Goal: Communication & Community: Answer question/provide support

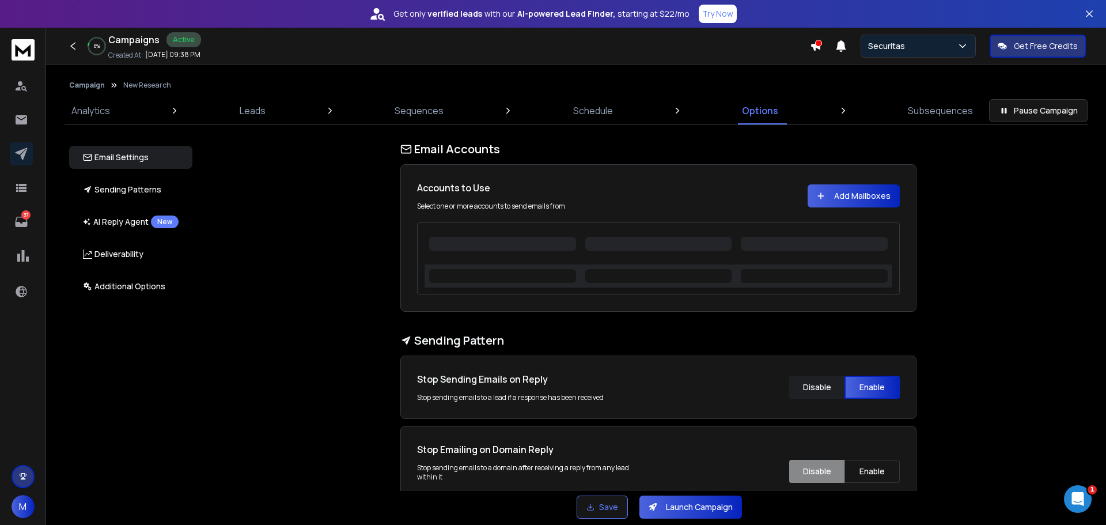
click at [899, 54] on button "Securitas" at bounding box center [918, 46] width 115 height 23
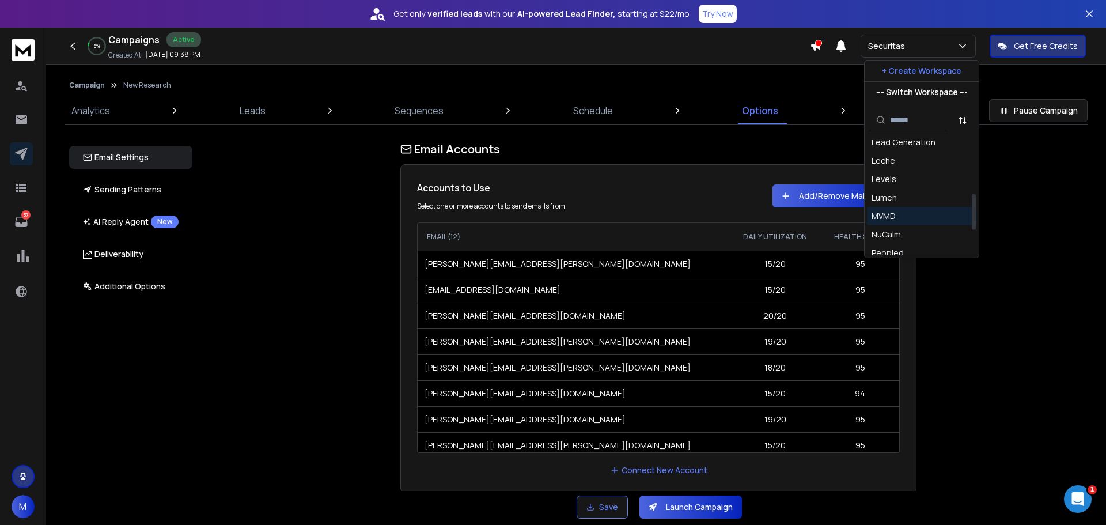
scroll to position [253, 0]
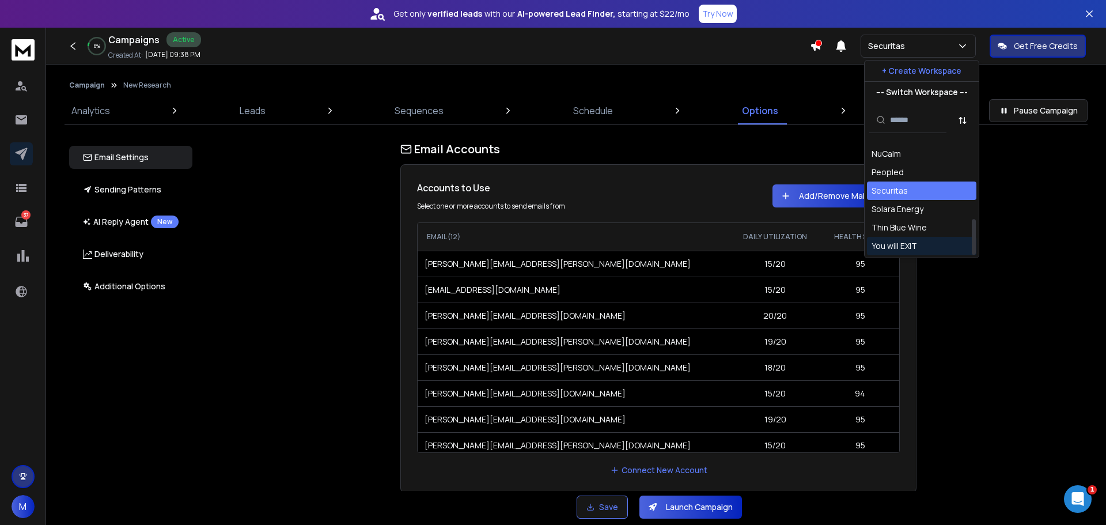
click at [919, 248] on div "You will EXIT" at bounding box center [921, 246] width 109 height 18
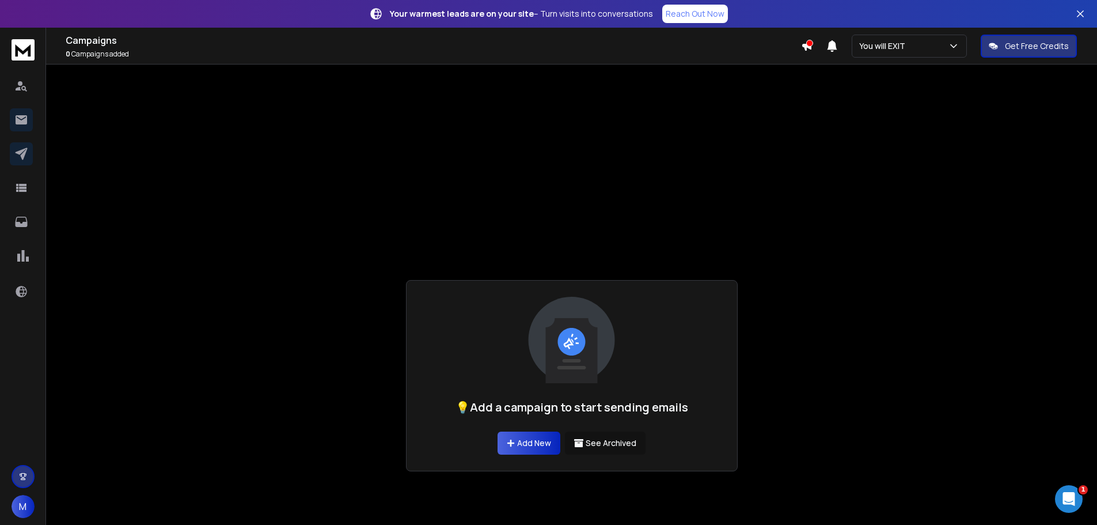
click at [22, 126] on icon at bounding box center [21, 120] width 14 height 14
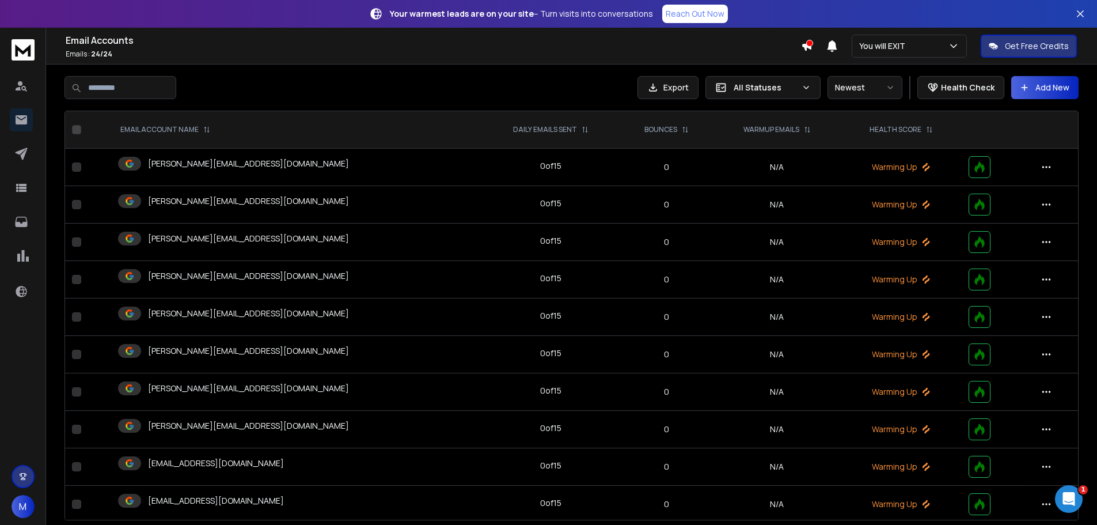
click at [750, 167] on td "N/A" at bounding box center [777, 167] width 127 height 37
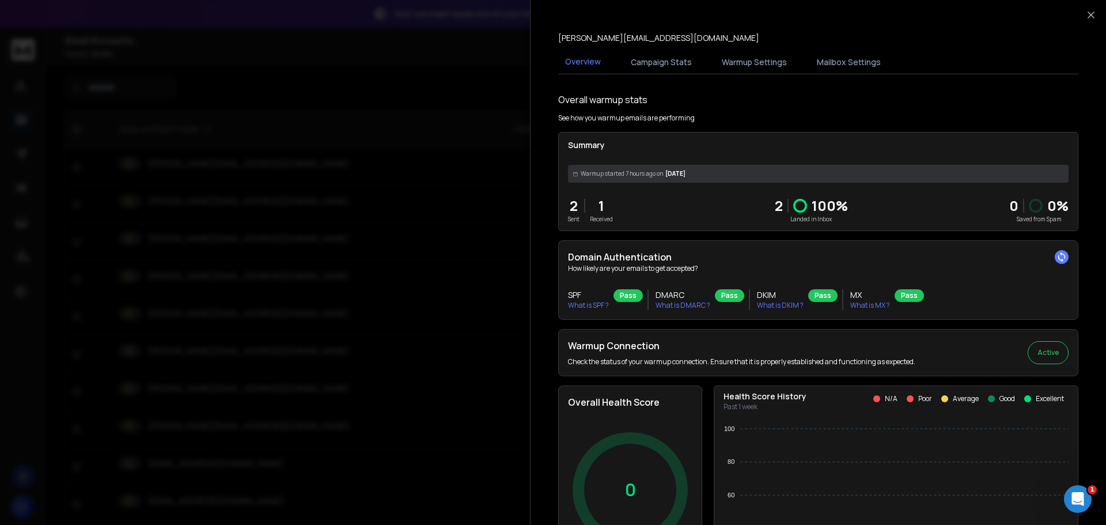
click at [444, 277] on div at bounding box center [553, 262] width 1106 height 525
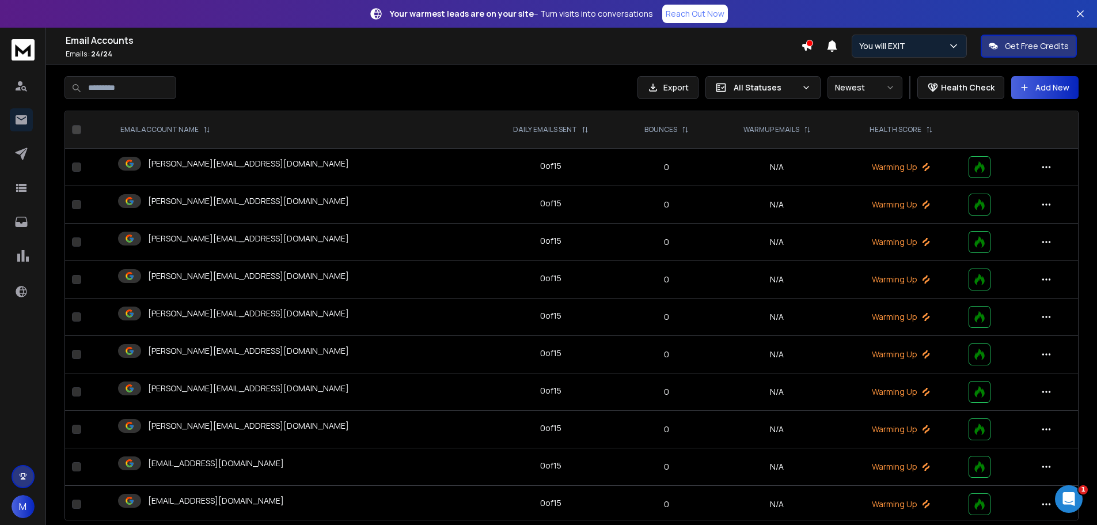
click at [907, 51] on p "You will EXIT" at bounding box center [885, 46] width 51 height 12
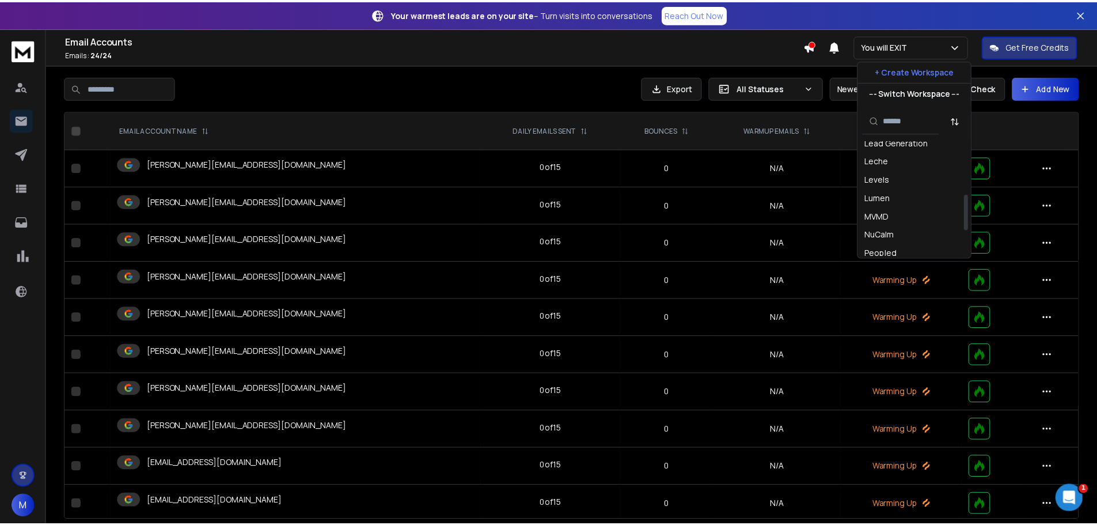
scroll to position [253, 0]
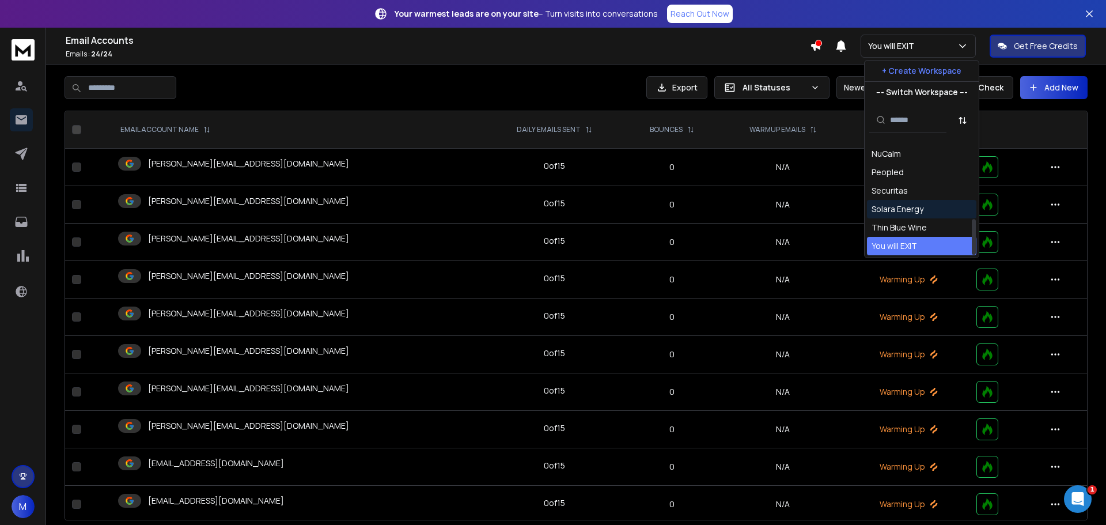
click at [916, 209] on div "Solara Energy" at bounding box center [898, 209] width 52 height 12
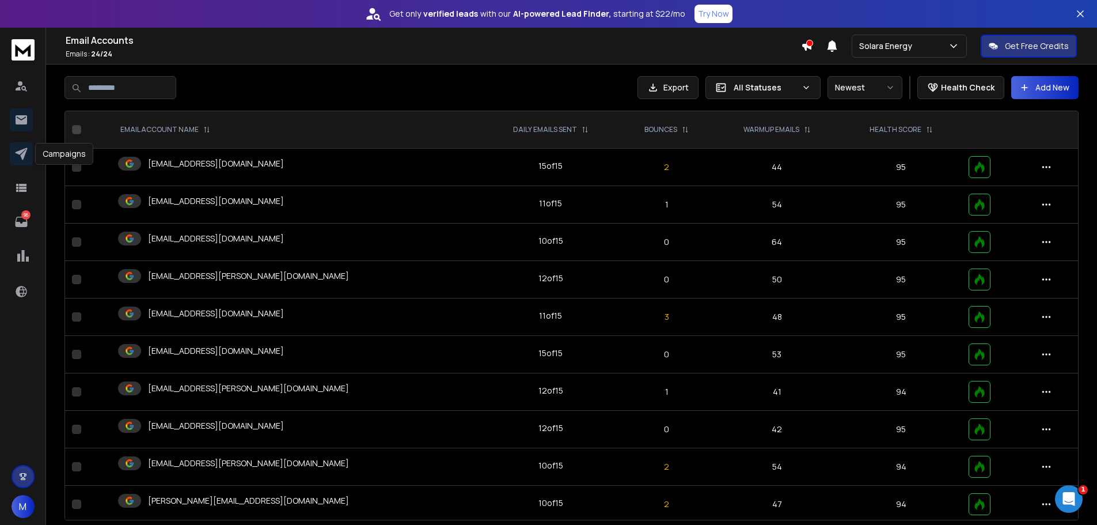
click at [15, 152] on icon at bounding box center [21, 154] width 14 height 14
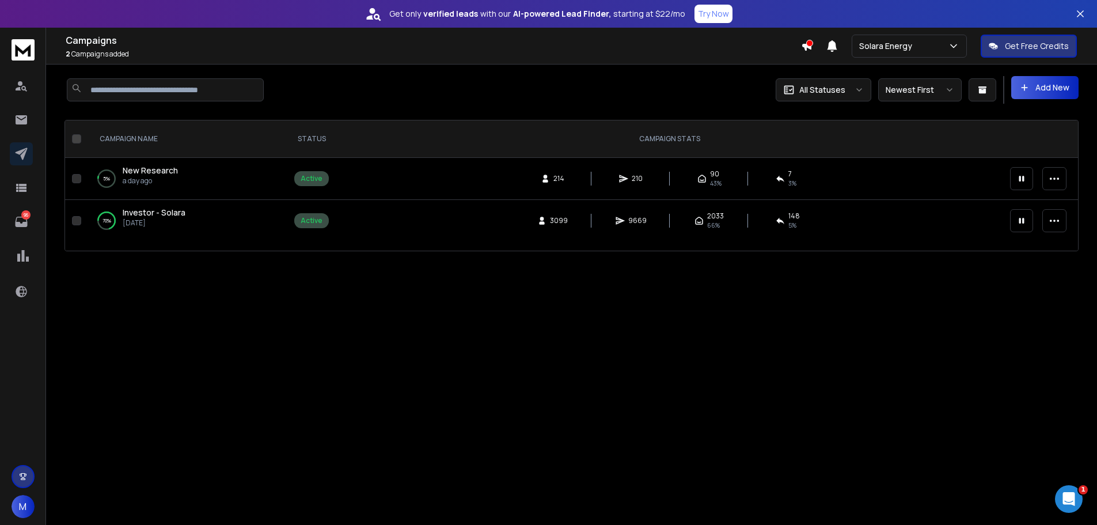
click at [440, 179] on div "214 210 90 43 % 7 3 %" at bounding box center [670, 178] width 654 height 18
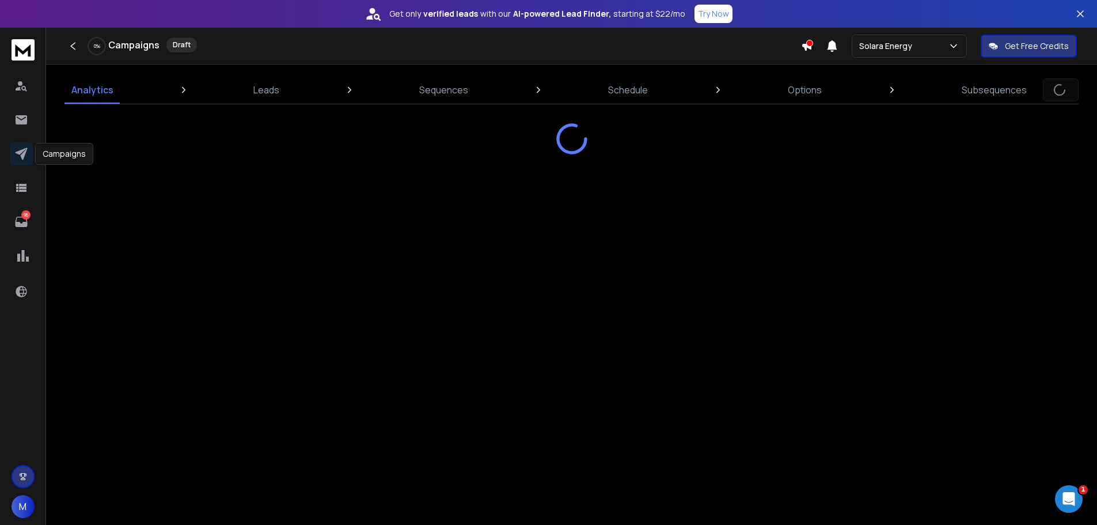
click at [18, 161] on link at bounding box center [21, 153] width 23 height 23
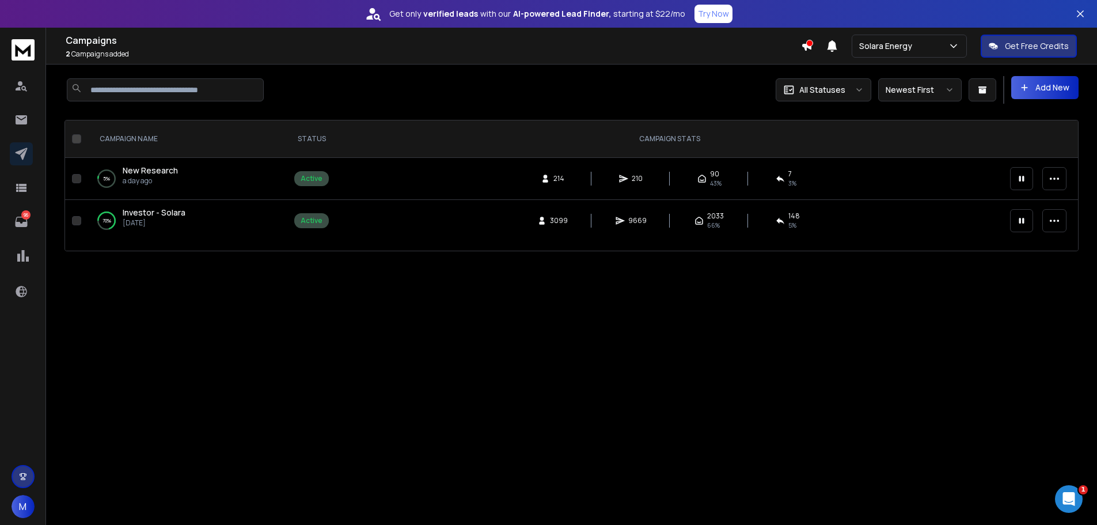
click at [426, 232] on td "3099 9669 2033 66 % 148 5 %" at bounding box center [670, 221] width 668 height 42
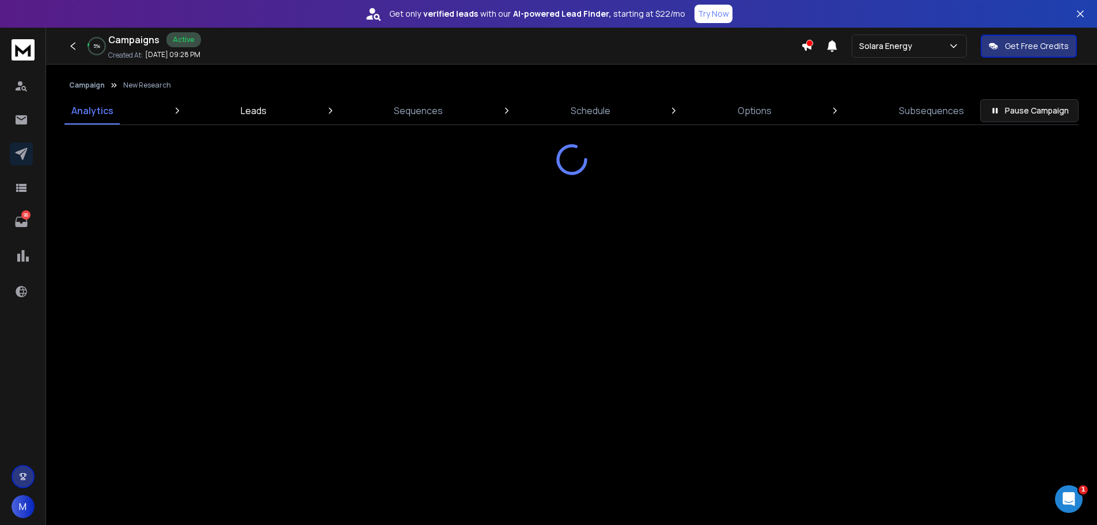
click at [252, 115] on p "Leads" at bounding box center [254, 111] width 26 height 14
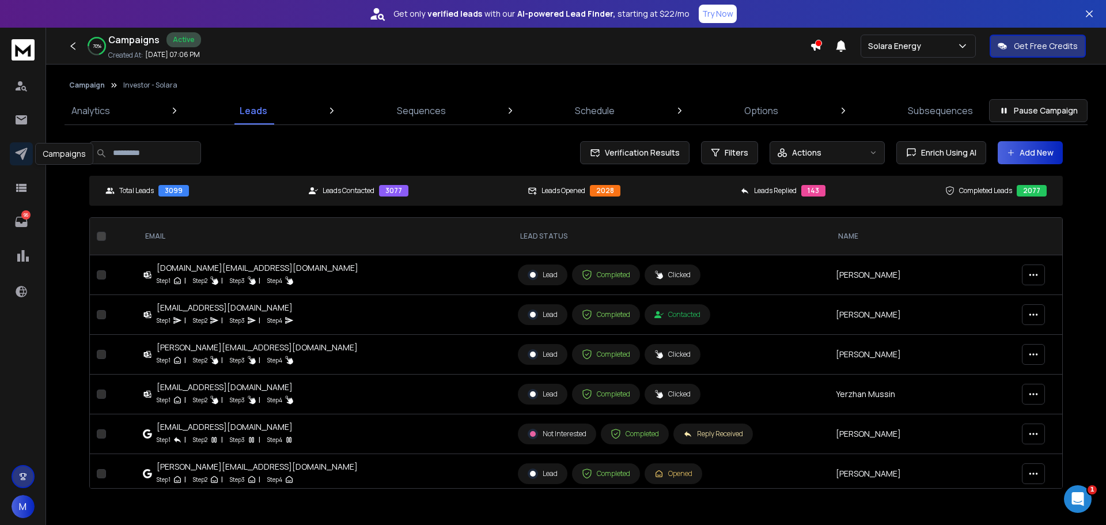
click at [24, 155] on icon at bounding box center [21, 153] width 12 height 12
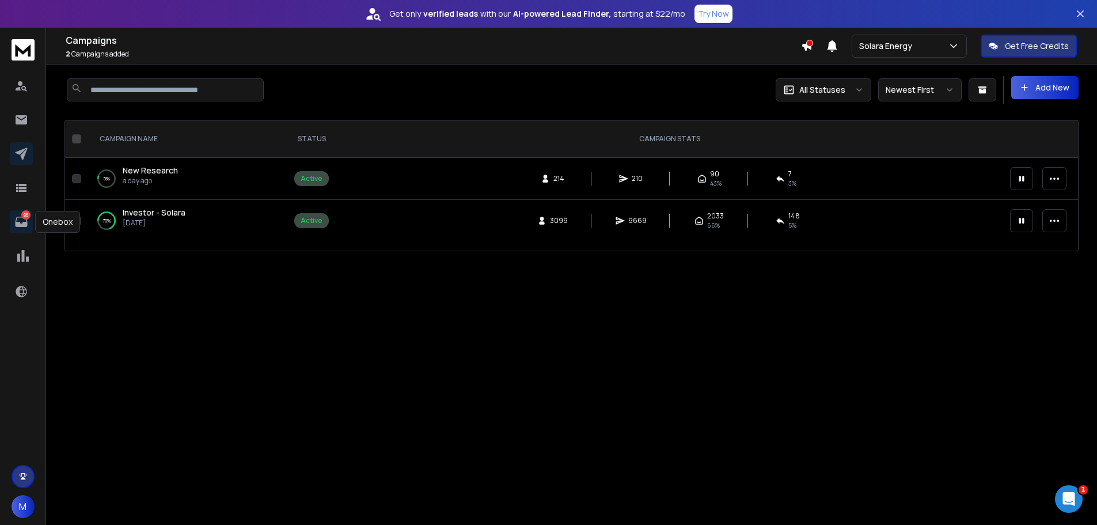
click at [10, 221] on link "96" at bounding box center [21, 221] width 23 height 23
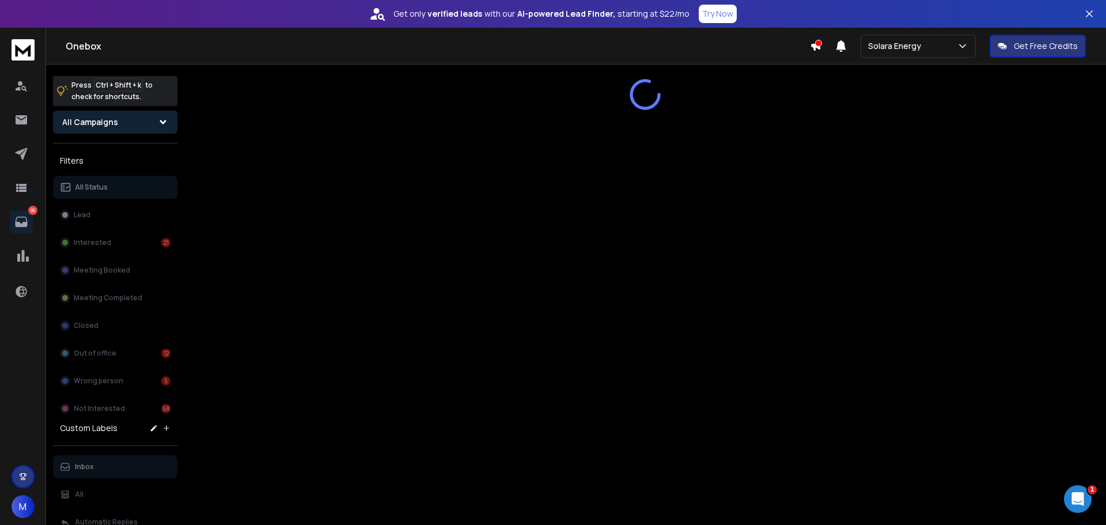
click at [105, 127] on h1 "All Campaigns" at bounding box center [90, 122] width 56 height 12
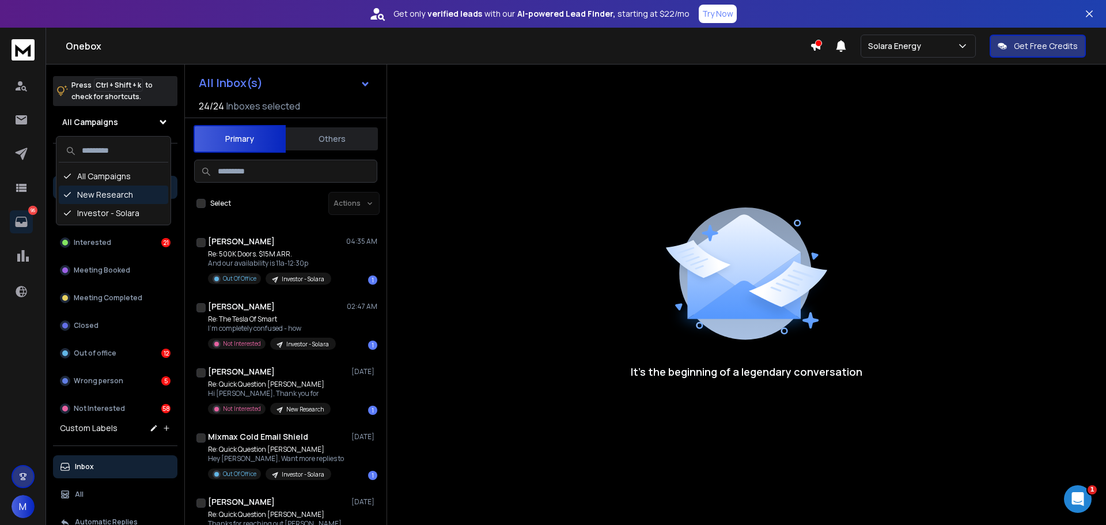
click at [89, 192] on div "New Research" at bounding box center [113, 195] width 109 height 18
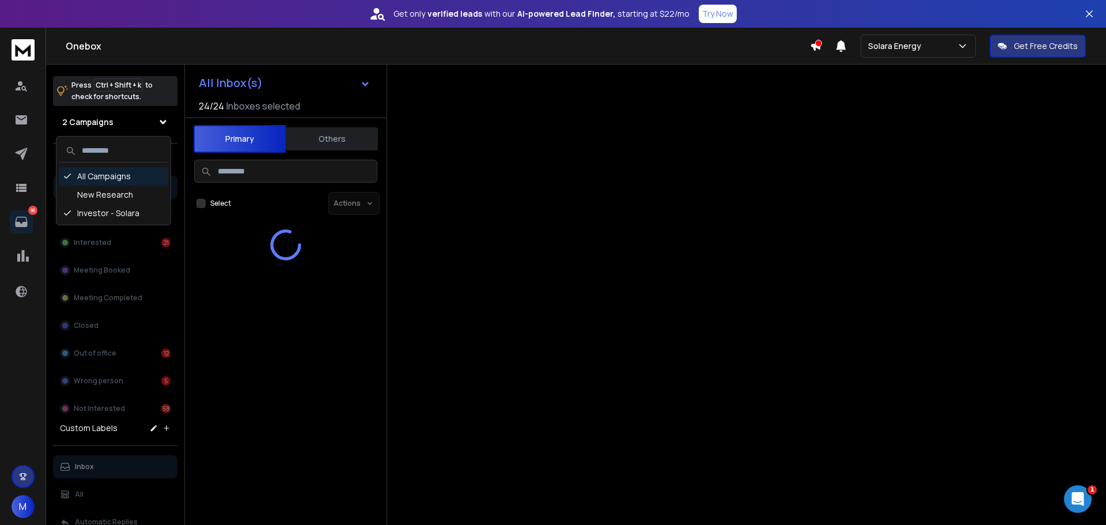
click at [89, 179] on div "All Campaigns" at bounding box center [113, 176] width 109 height 18
click at [90, 194] on div "New Research" at bounding box center [113, 195] width 109 height 18
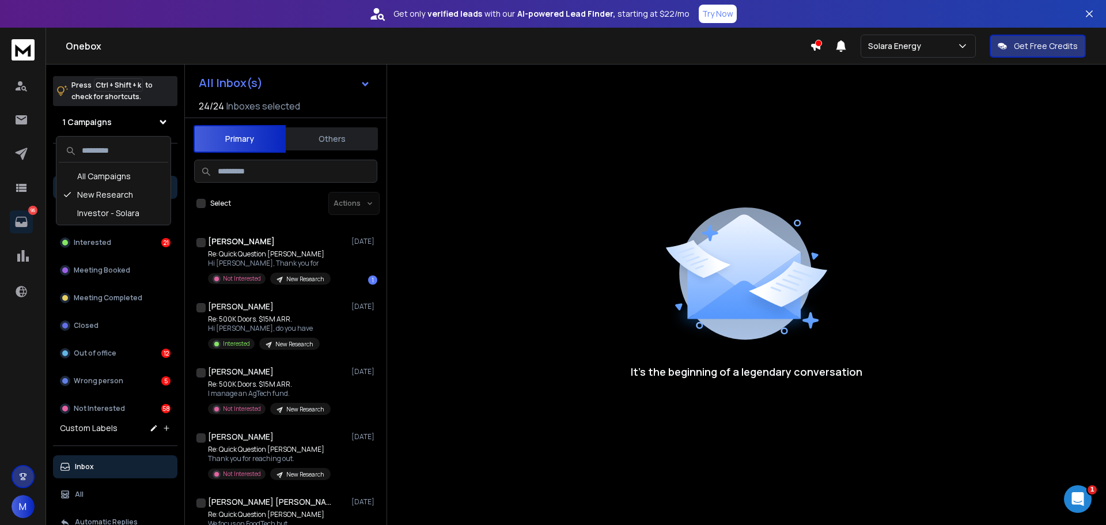
click at [491, 385] on div "It’s the beginning of a legendary conversation" at bounding box center [746, 288] width 719 height 446
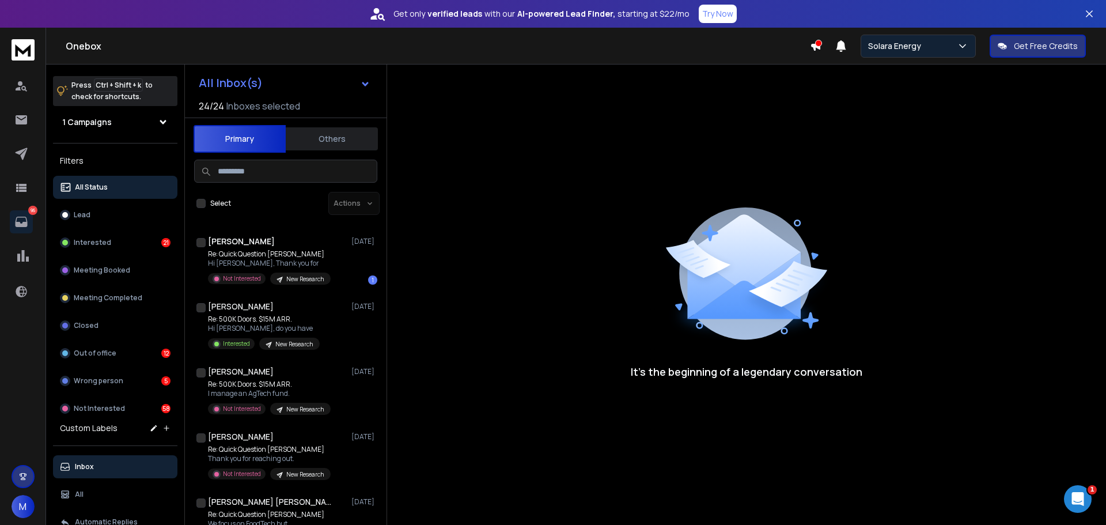
click at [940, 41] on div "Solara Energy" at bounding box center [918, 46] width 100 height 12
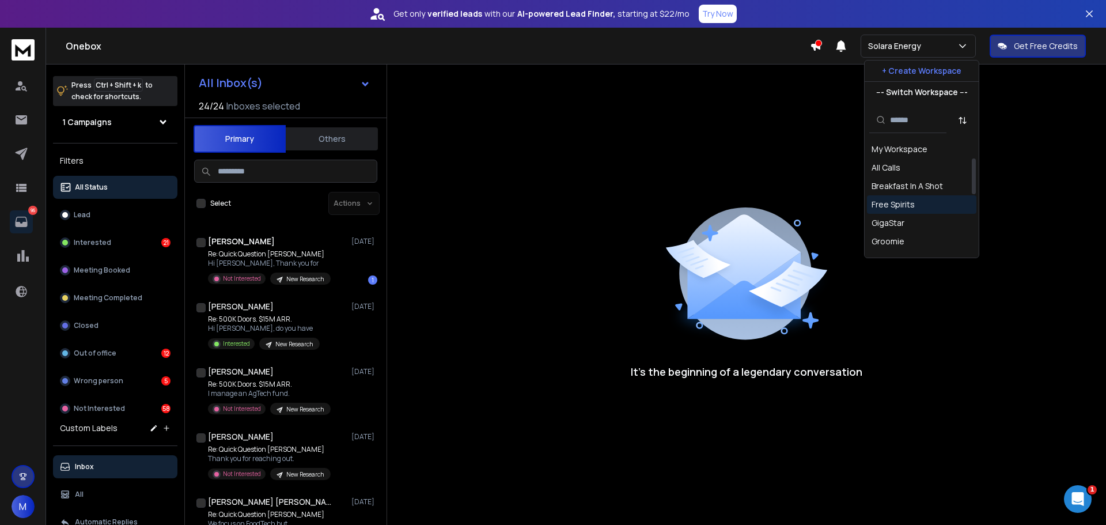
scroll to position [58, 0]
click at [930, 205] on div "Hippie Water" at bounding box center [921, 202] width 109 height 18
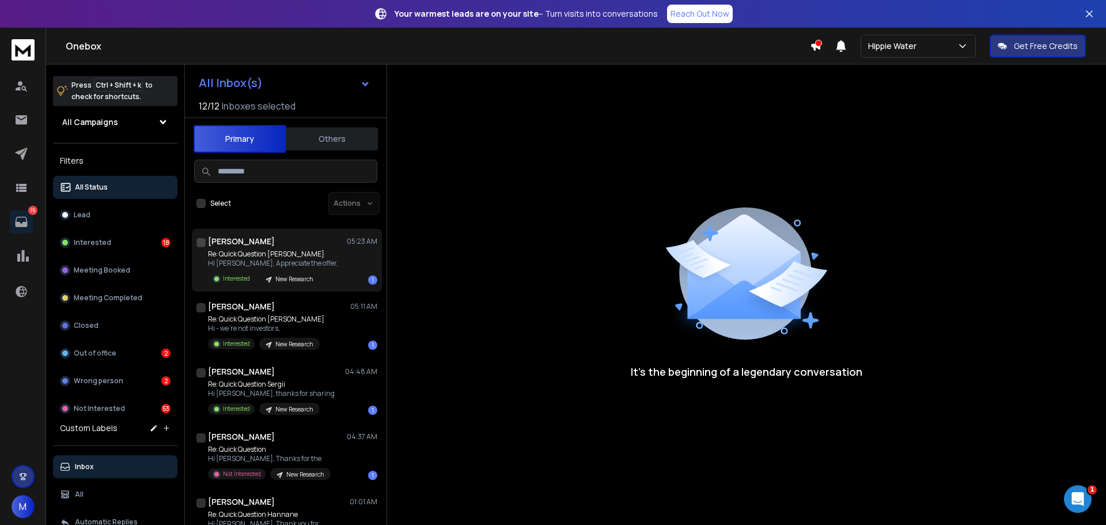
click at [322, 262] on div "Re: Quick Question [PERSON_NAME] Hi [PERSON_NAME], Appreciate the offer, Intere…" at bounding box center [292, 266] width 169 height 35
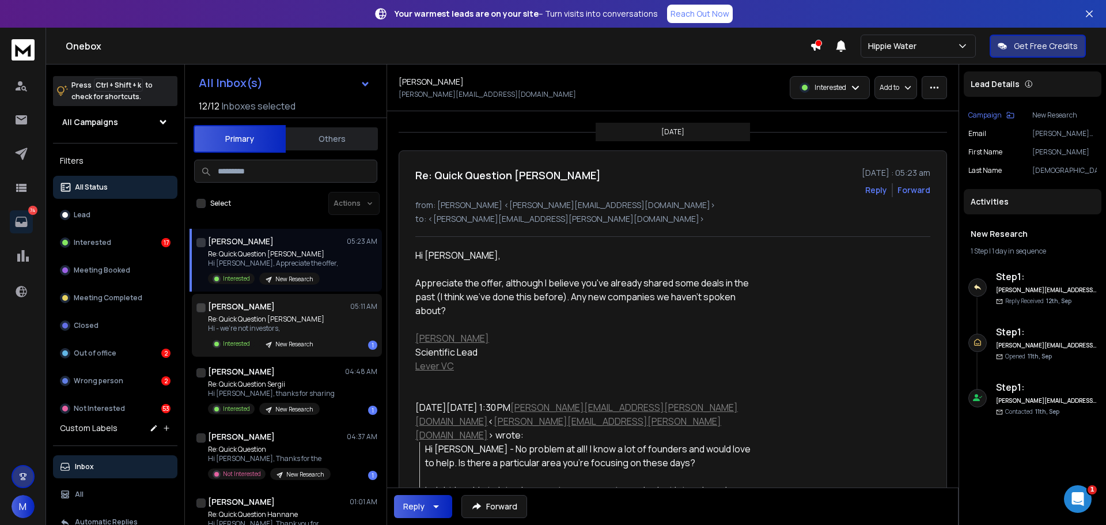
click at [316, 324] on p "Hi - we’re not investors," at bounding box center [266, 328] width 116 height 9
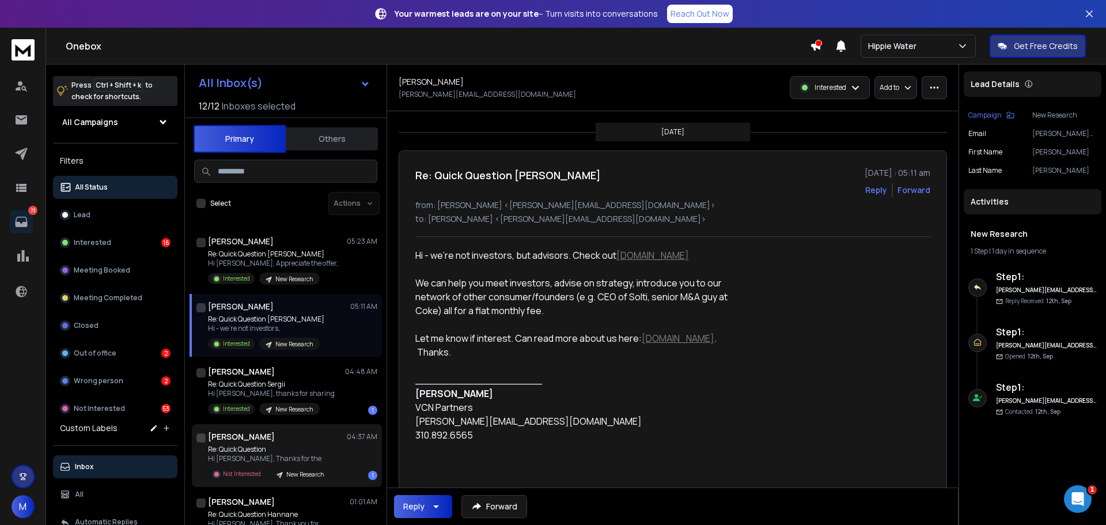
scroll to position [58, 0]
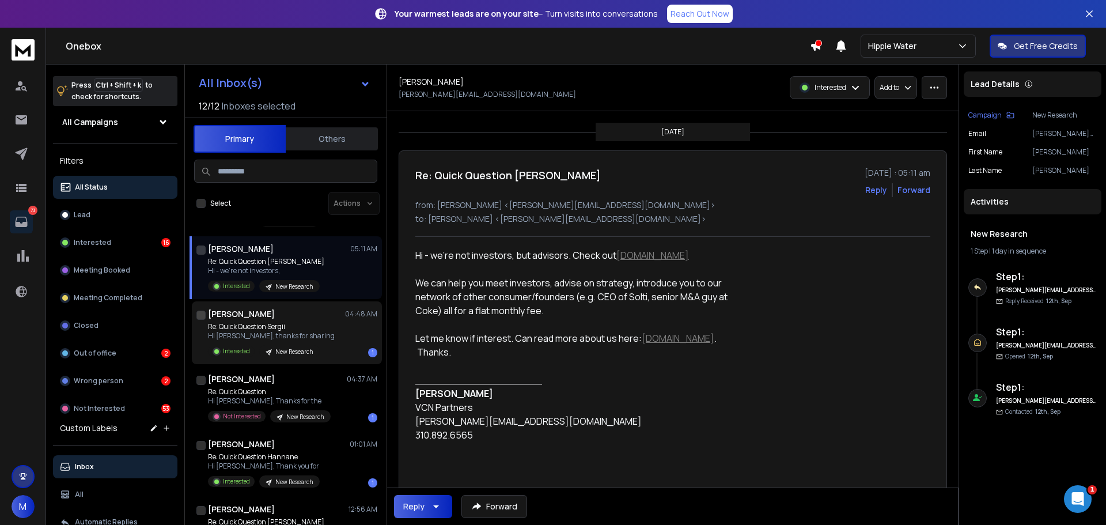
click at [325, 330] on div "Re: Quick Question Sergii Hi [PERSON_NAME], thanks for sharing Interested New R…" at bounding box center [292, 339] width 169 height 35
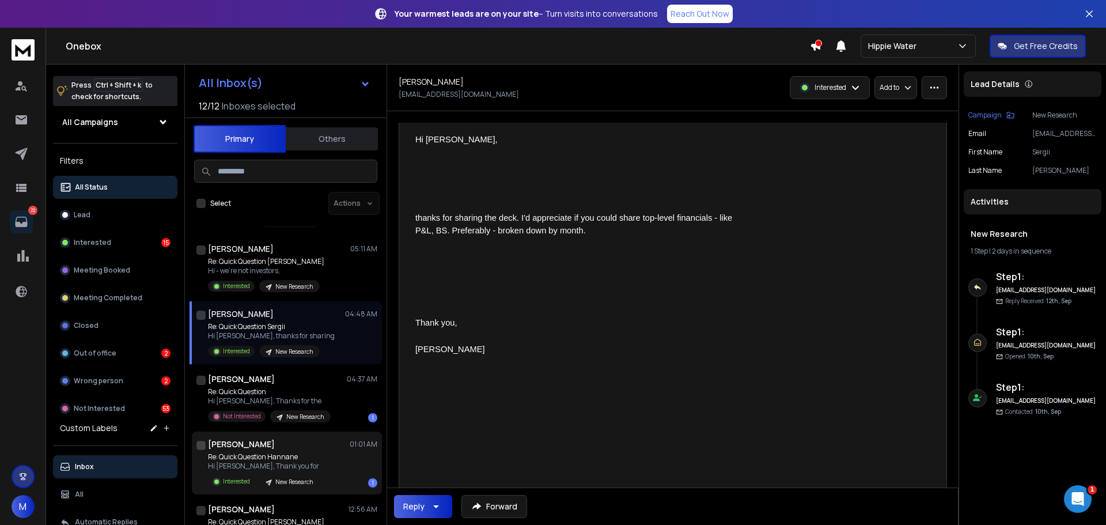
scroll to position [115, 0]
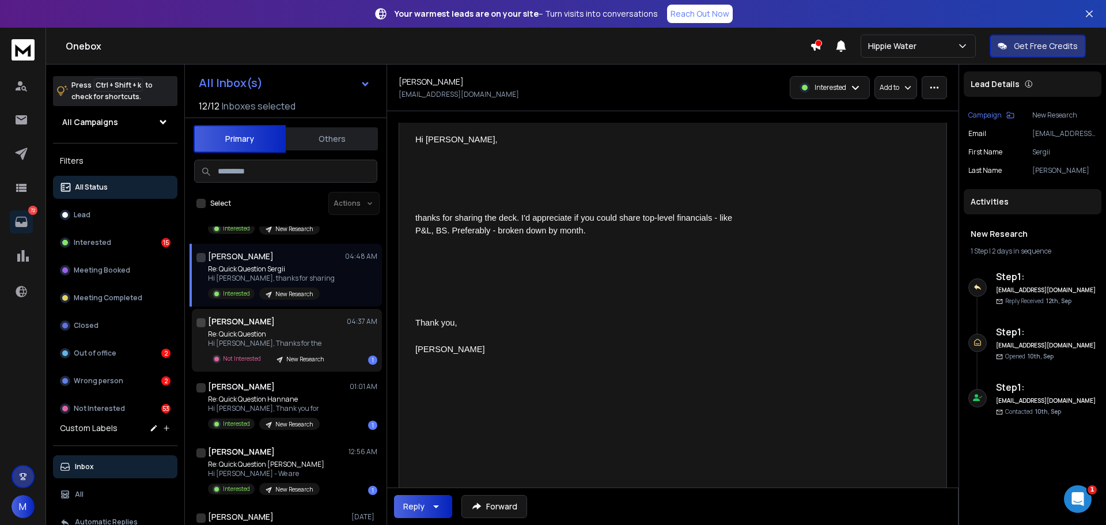
click at [327, 343] on p "Hi [PERSON_NAME], Thanks for the" at bounding box center [269, 343] width 123 height 9
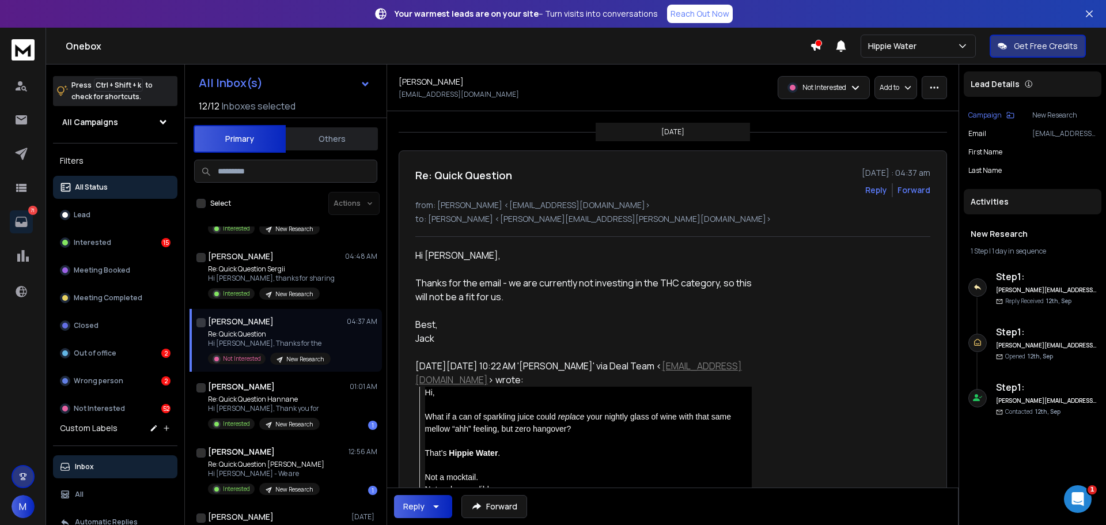
scroll to position [173, 0]
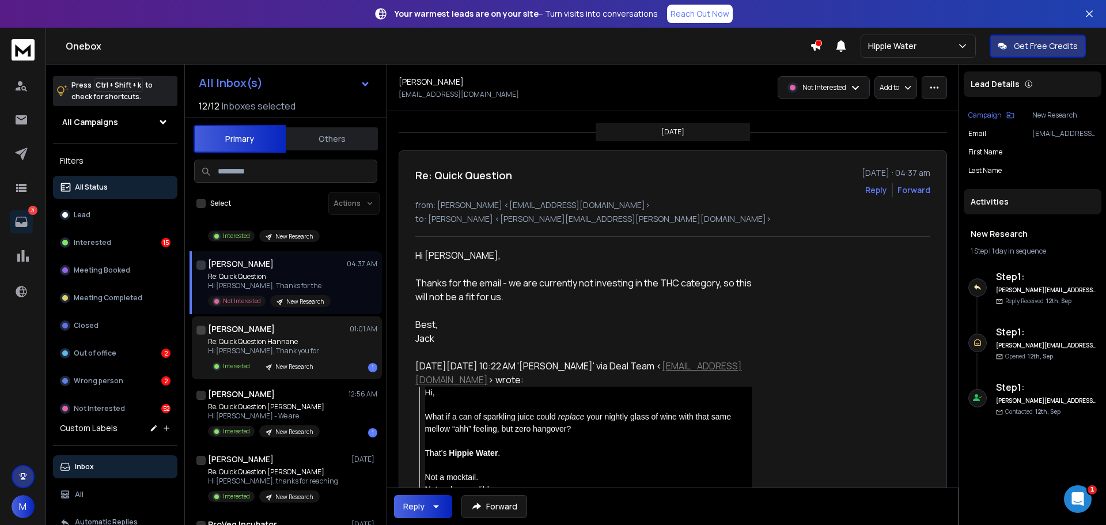
click at [335, 353] on div "Re: Quick Question [PERSON_NAME] Hi [PERSON_NAME], Thank you for Interested New…" at bounding box center [292, 354] width 169 height 35
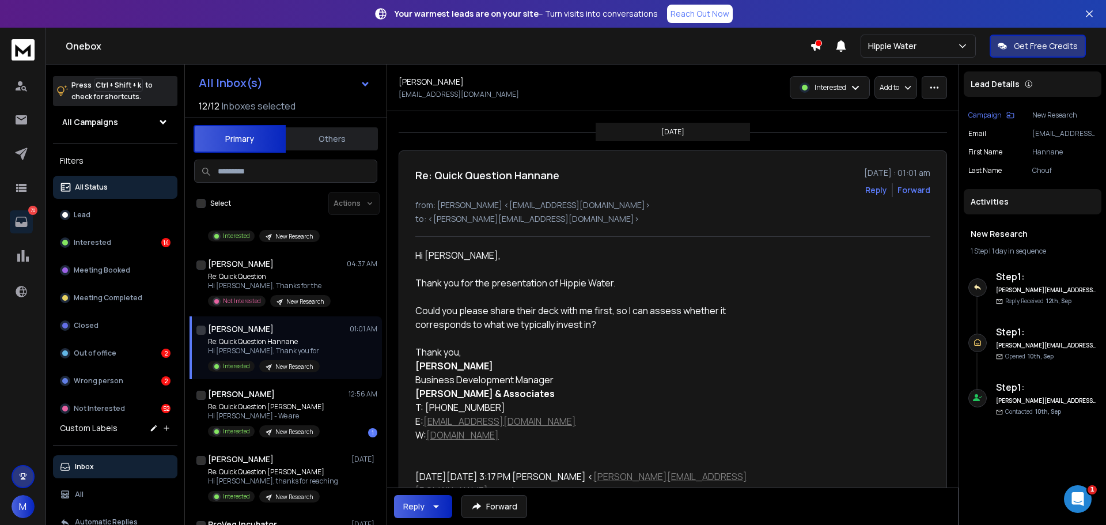
scroll to position [230, 0]
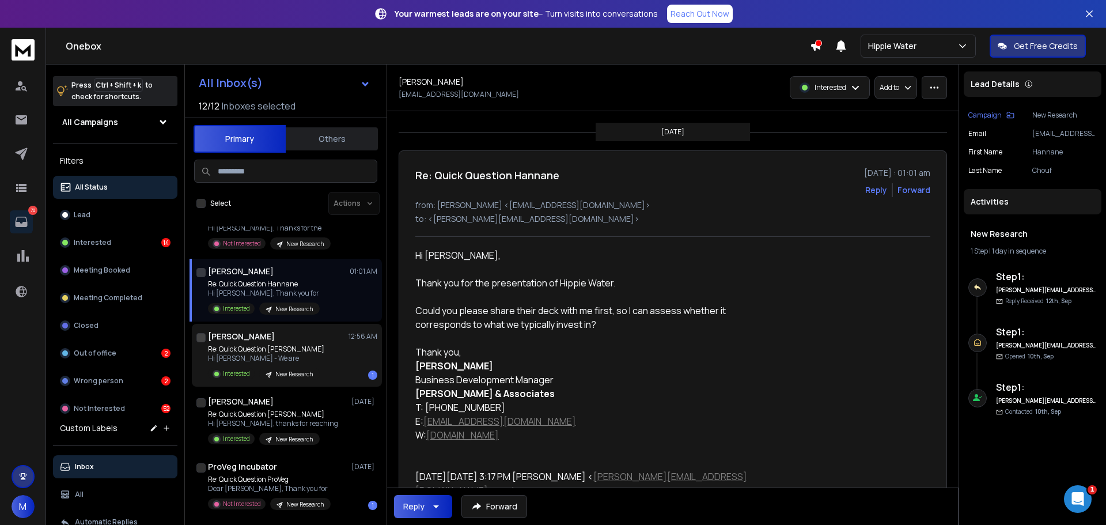
click at [334, 362] on div "Re: Quick Question [PERSON_NAME] Hi [PERSON_NAME] - We are Interested New Resea…" at bounding box center [292, 362] width 169 height 35
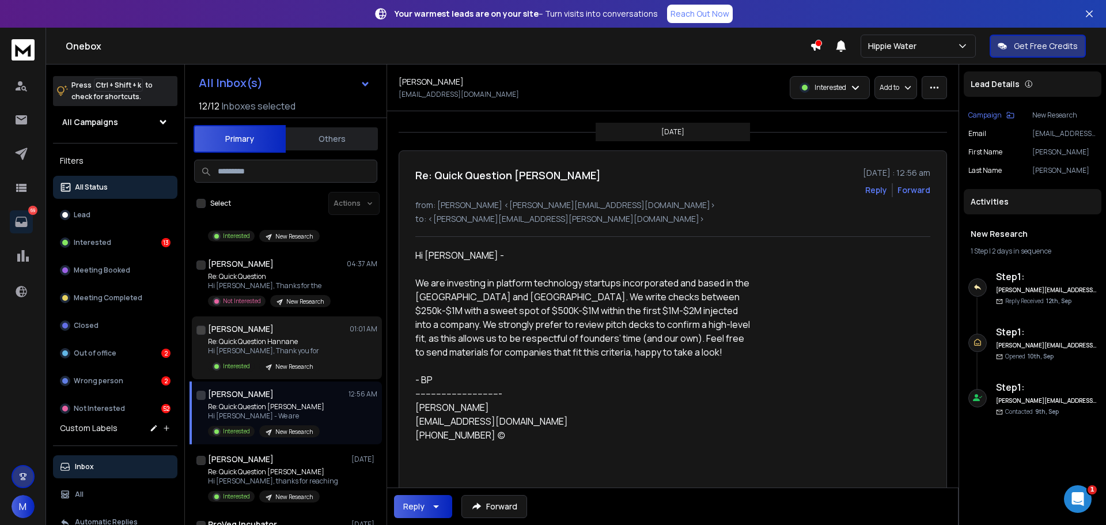
scroll to position [0, 0]
